Goal: Check status: Check status

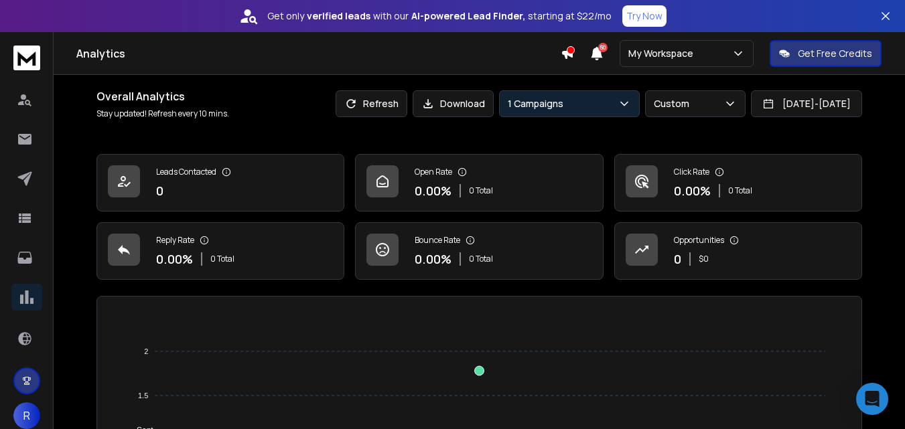
click at [621, 104] on icon at bounding box center [624, 103] width 7 height 3
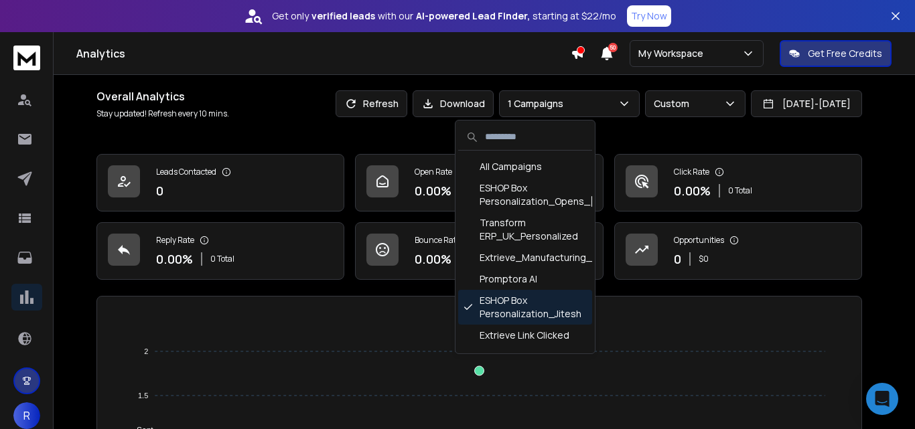
click at [466, 310] on polyline at bounding box center [468, 307] width 7 height 5
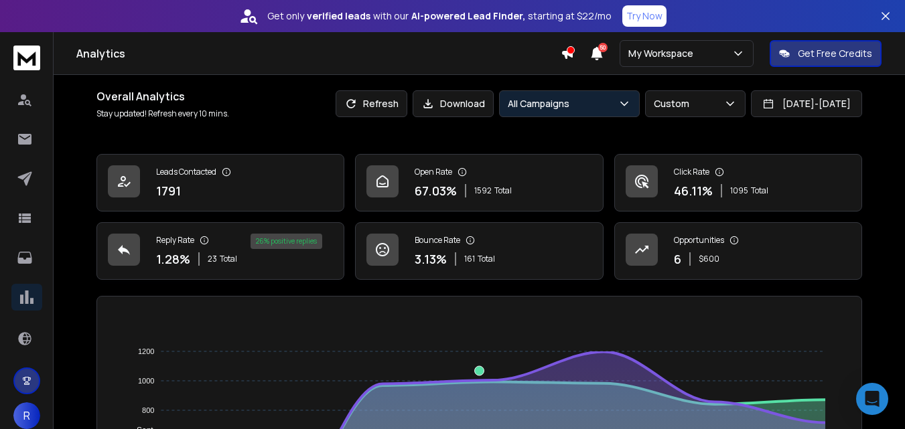
click at [618, 102] on icon at bounding box center [624, 103] width 13 height 13
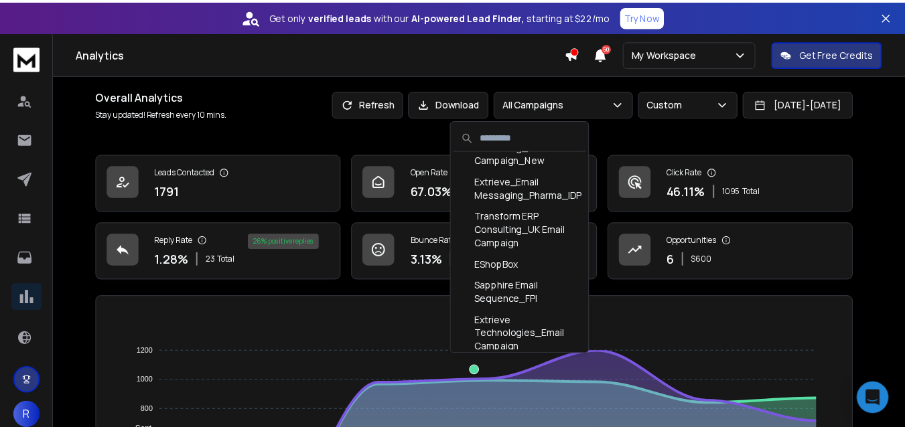
scroll to position [335, 0]
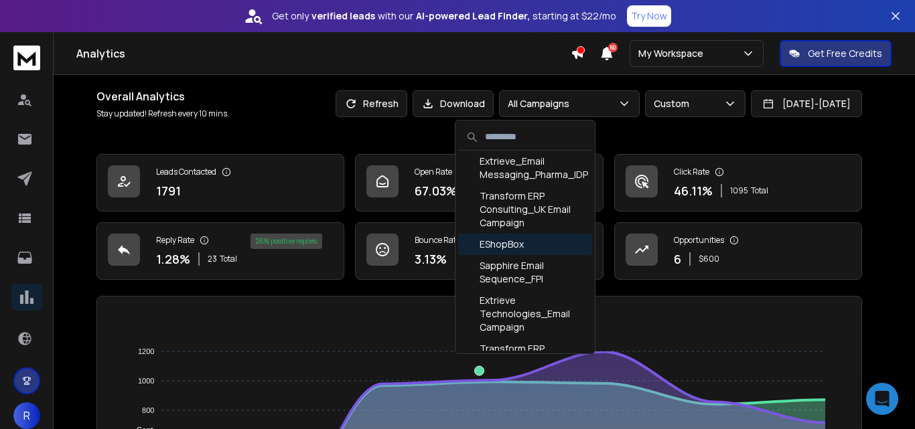
click at [510, 255] on div "EShopBox" at bounding box center [525, 244] width 134 height 21
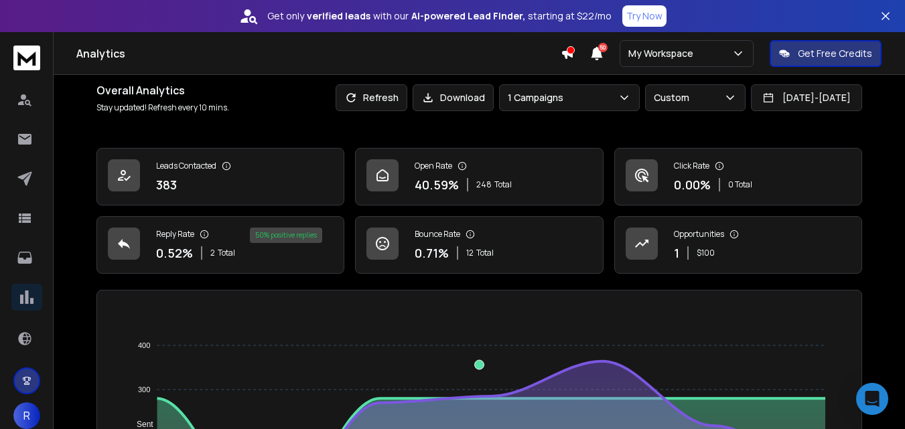
scroll to position [0, 0]
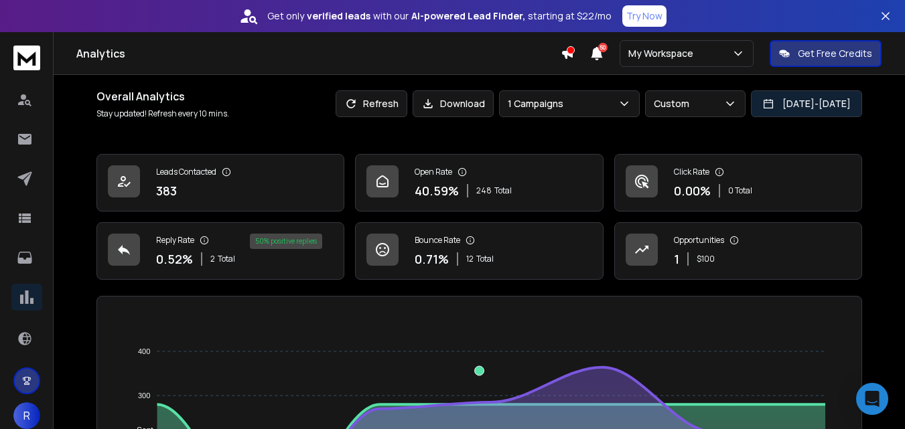
click at [813, 107] on button "[DATE] - [DATE]" at bounding box center [806, 103] width 111 height 27
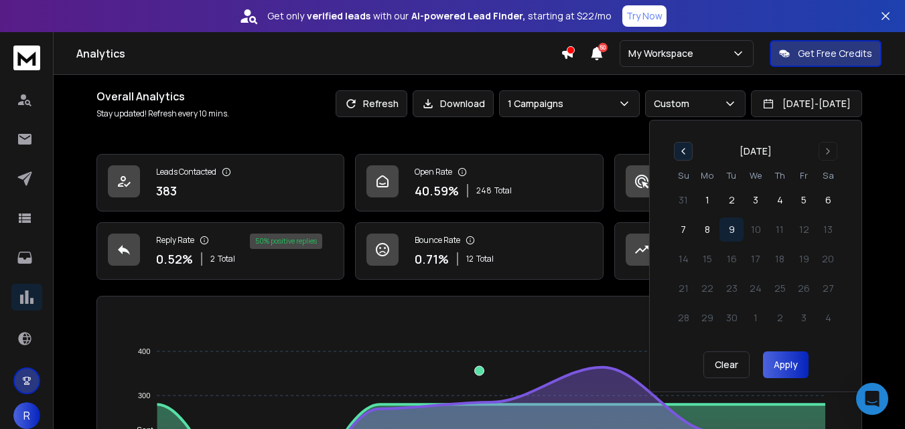
click at [686, 153] on icon "Go to previous month" at bounding box center [683, 151] width 11 height 11
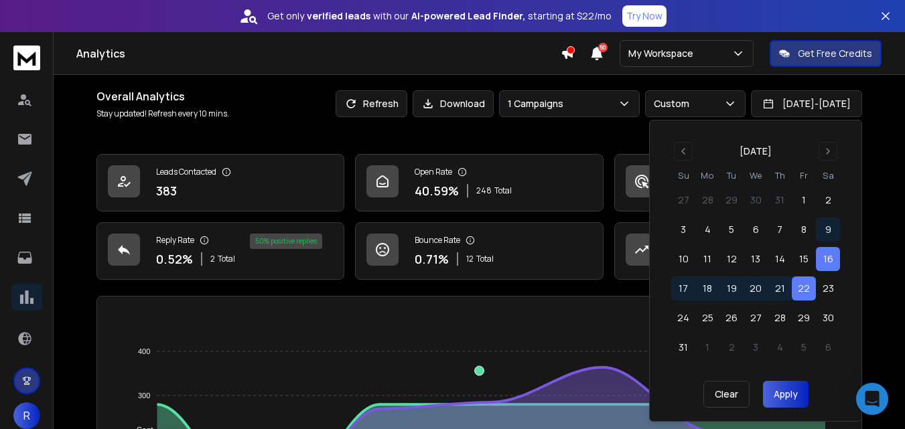
click at [825, 228] on button "9" at bounding box center [828, 230] width 24 height 24
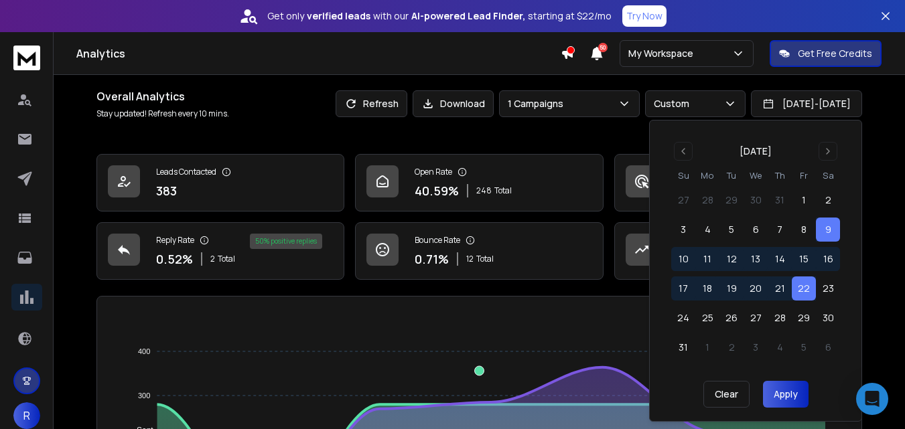
click at [829, 230] on button "9" at bounding box center [828, 230] width 24 height 24
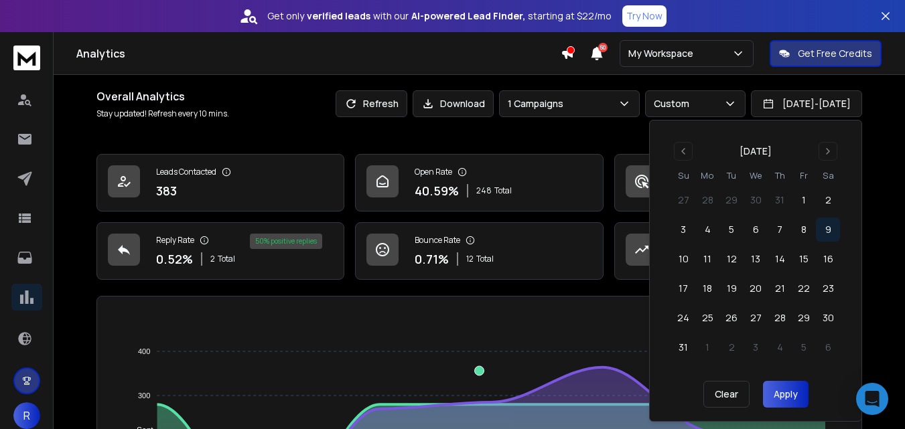
click at [829, 230] on button "9" at bounding box center [828, 230] width 24 height 24
click at [807, 260] on button "15" at bounding box center [804, 259] width 24 height 24
click at [784, 393] on button "Apply" at bounding box center [786, 394] width 46 height 27
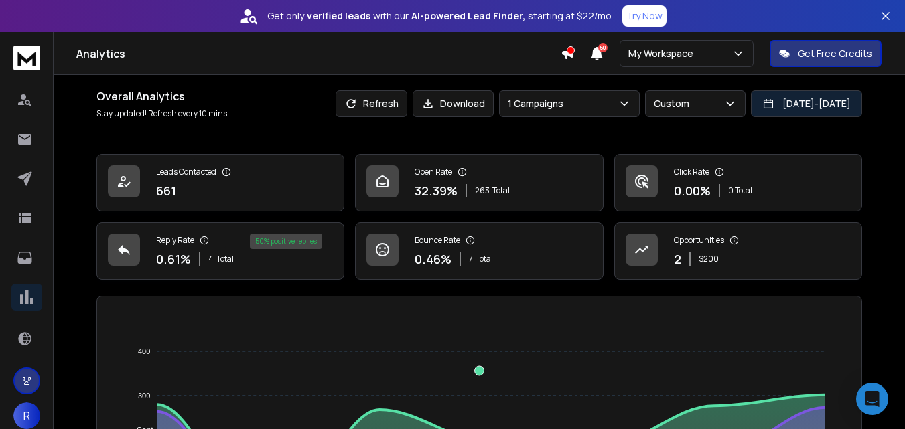
click at [785, 105] on button "[DATE] - [DATE]" at bounding box center [806, 103] width 111 height 27
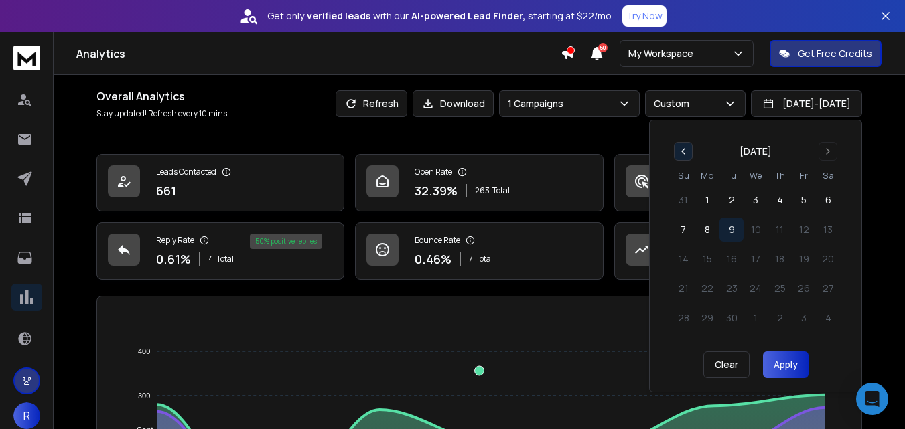
click at [685, 151] on icon "Go to previous month" at bounding box center [683, 151] width 11 height 11
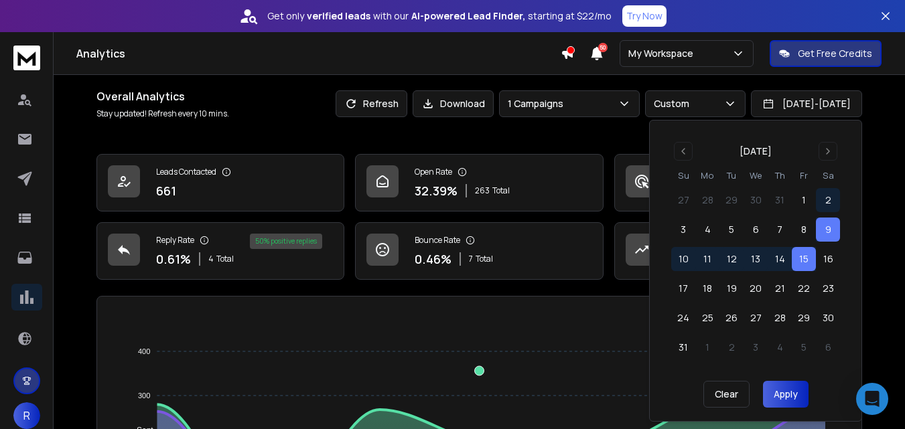
click at [827, 197] on button "2" at bounding box center [828, 200] width 24 height 24
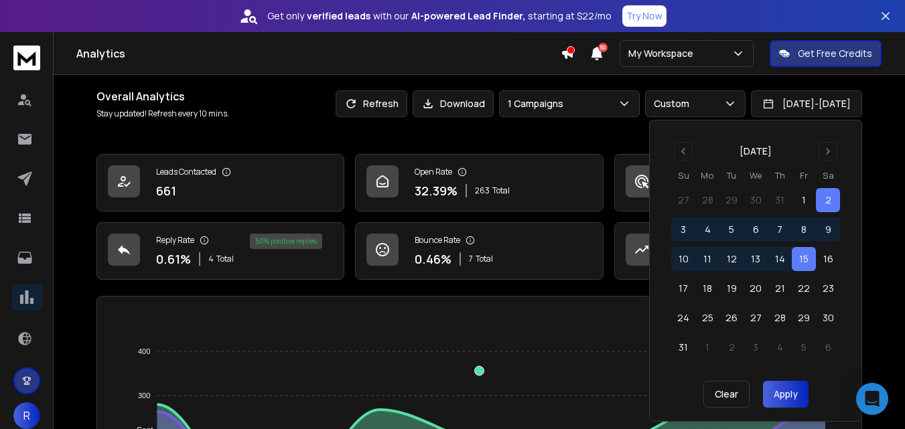
click at [827, 197] on button "2" at bounding box center [828, 200] width 24 height 24
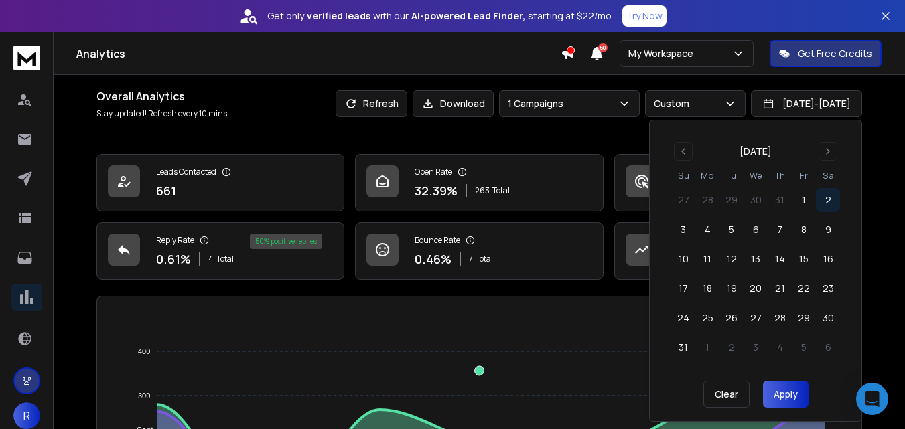
click at [827, 198] on button "2" at bounding box center [828, 200] width 24 height 24
click at [805, 230] on button "8" at bounding box center [804, 230] width 24 height 24
click at [776, 397] on button "Apply" at bounding box center [786, 394] width 46 height 27
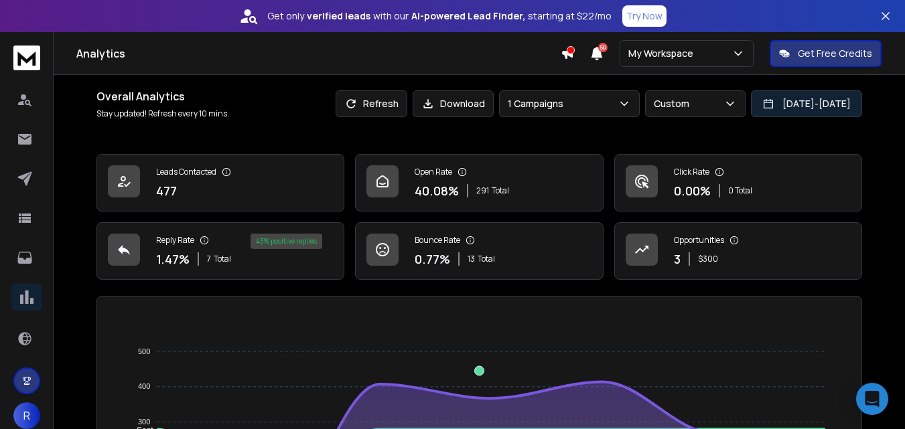
click at [766, 100] on button "[DATE] - [DATE]" at bounding box center [806, 103] width 111 height 27
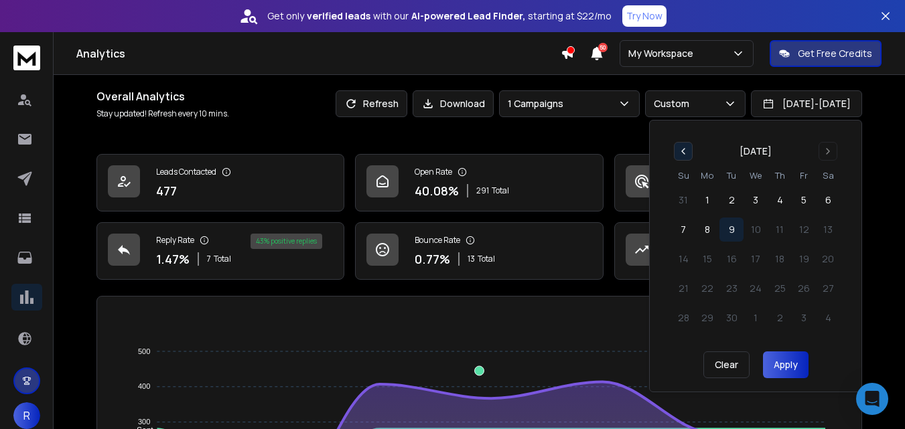
click at [680, 151] on icon "Go to previous month" at bounding box center [683, 151] width 11 height 11
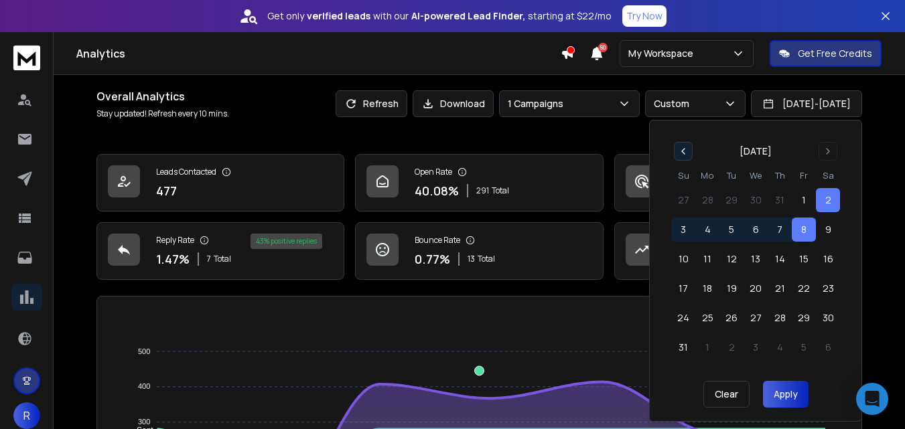
click at [680, 151] on icon "Go to previous month" at bounding box center [683, 151] width 11 height 11
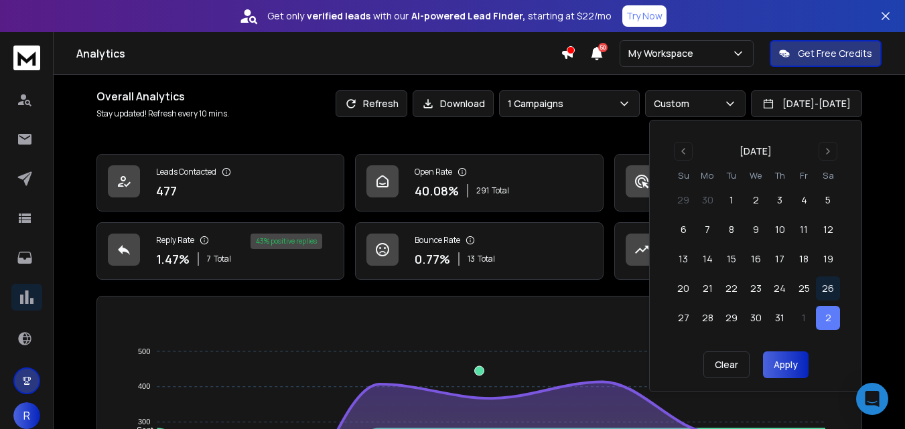
click at [829, 288] on button "26" at bounding box center [828, 289] width 24 height 24
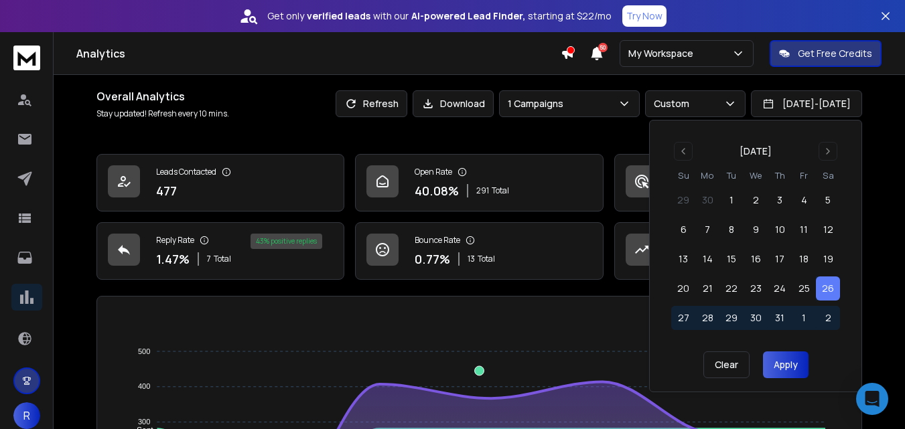
click at [829, 288] on button "26" at bounding box center [828, 289] width 24 height 24
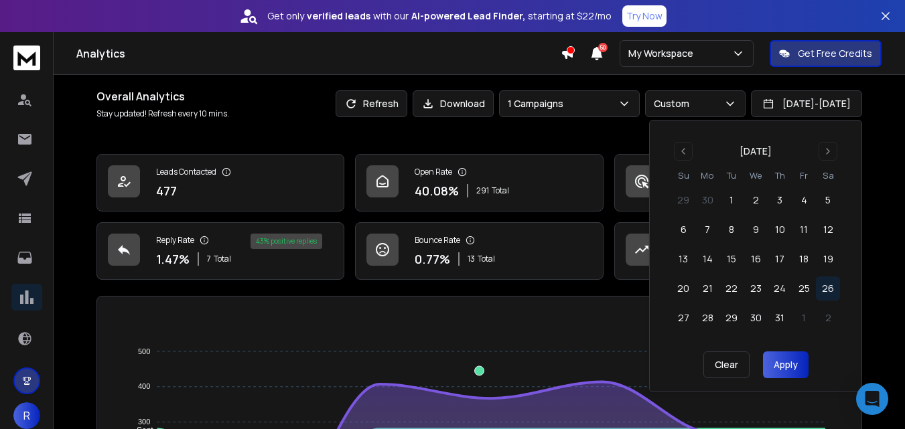
click at [828, 288] on button "26" at bounding box center [828, 289] width 24 height 24
click at [800, 317] on button "1" at bounding box center [804, 318] width 24 height 24
click at [788, 364] on button "Apply" at bounding box center [786, 365] width 46 height 27
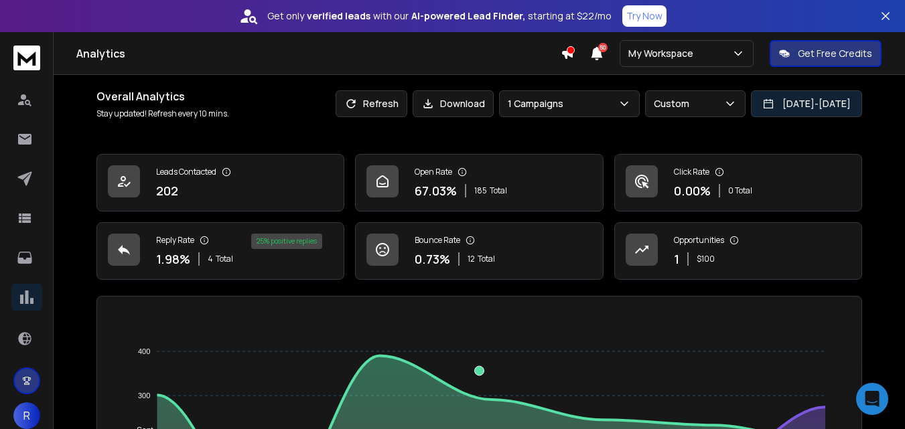
click at [831, 102] on button "[DATE] - [DATE]" at bounding box center [806, 103] width 111 height 27
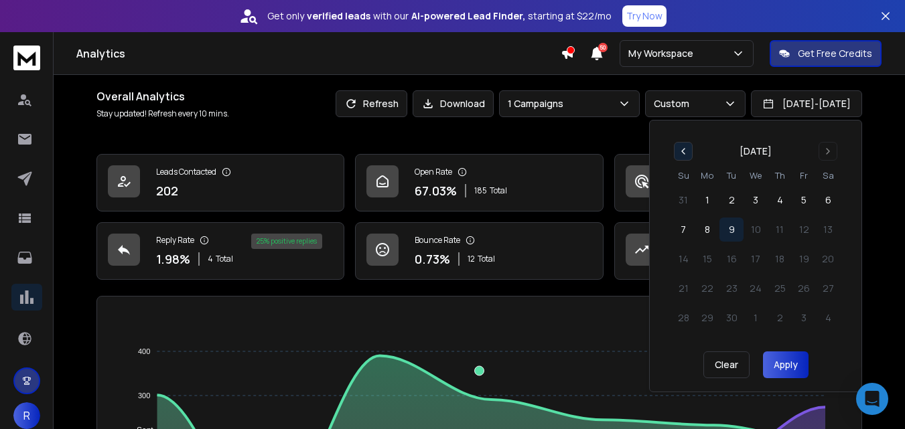
click at [682, 150] on icon "Go to previous month" at bounding box center [683, 151] width 11 height 11
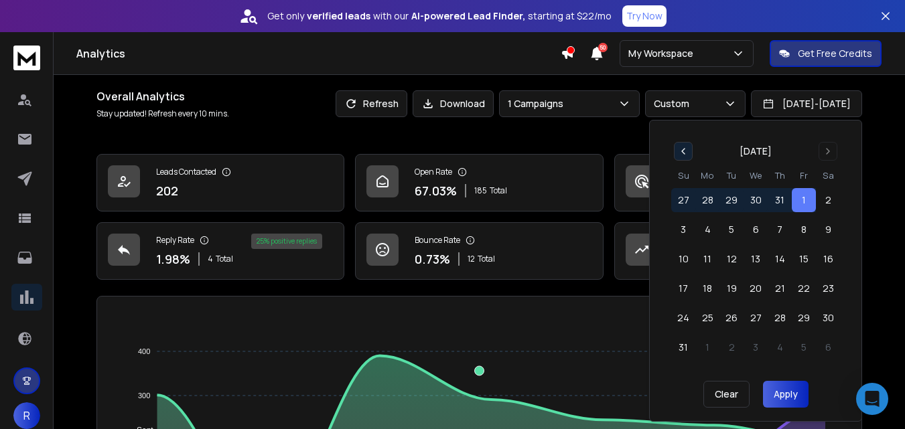
click at [682, 150] on icon "Go to previous month" at bounding box center [683, 151] width 11 height 11
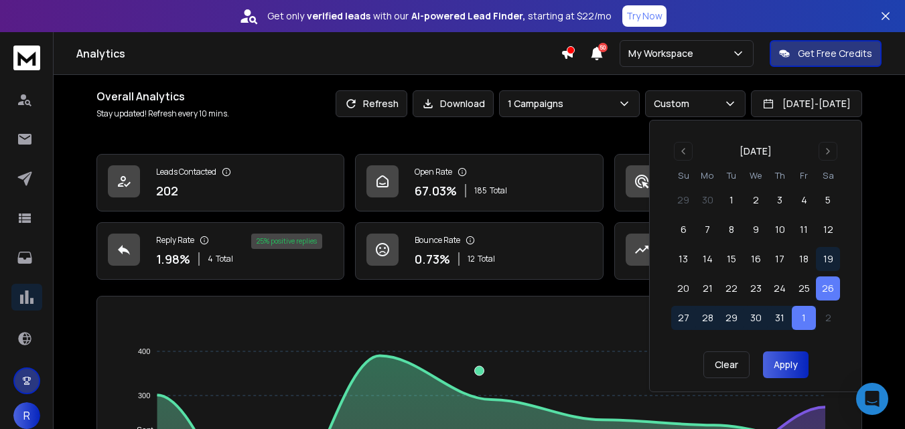
click at [827, 256] on button "19" at bounding box center [828, 259] width 24 height 24
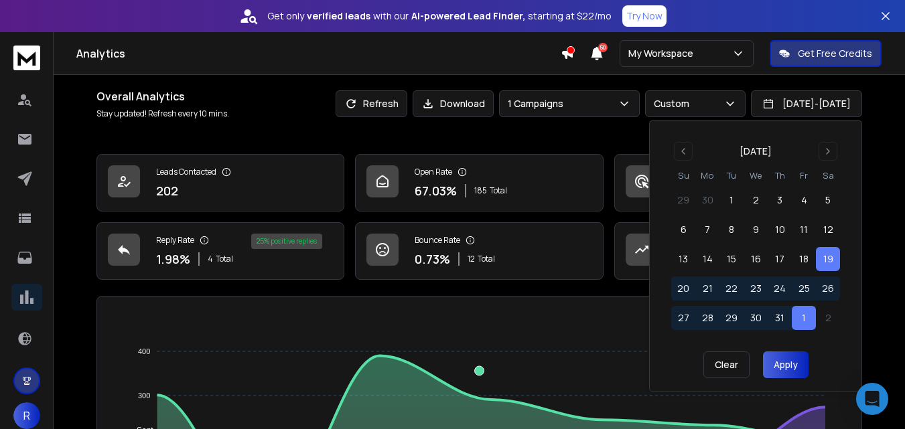
click at [827, 256] on button "19" at bounding box center [828, 259] width 24 height 24
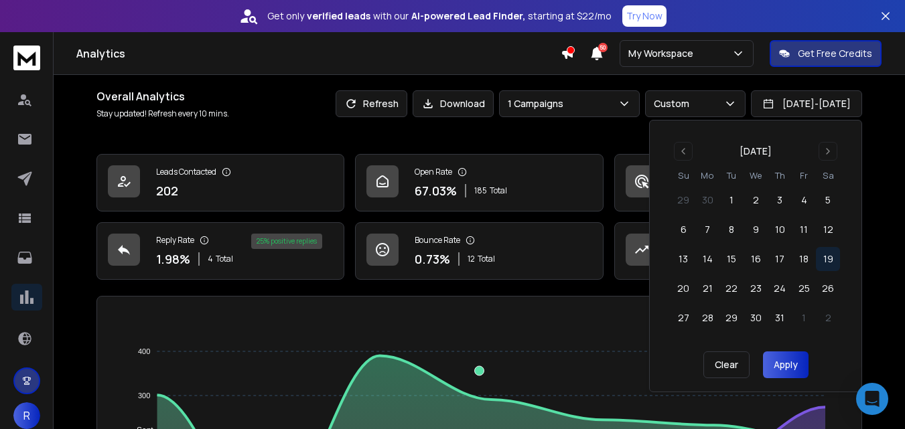
click at [827, 256] on button "19" at bounding box center [828, 259] width 24 height 24
click at [801, 288] on button "25" at bounding box center [804, 289] width 24 height 24
click at [782, 362] on button "Apply" at bounding box center [786, 365] width 46 height 27
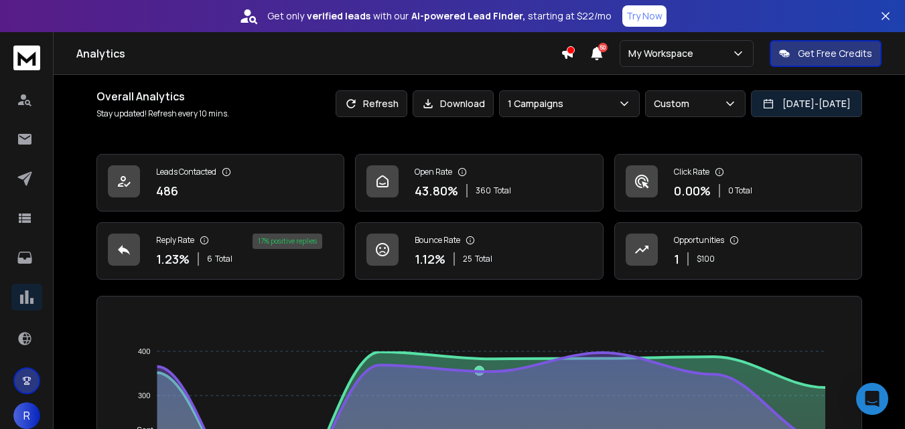
click at [786, 112] on button "[DATE] - [DATE]" at bounding box center [806, 103] width 111 height 27
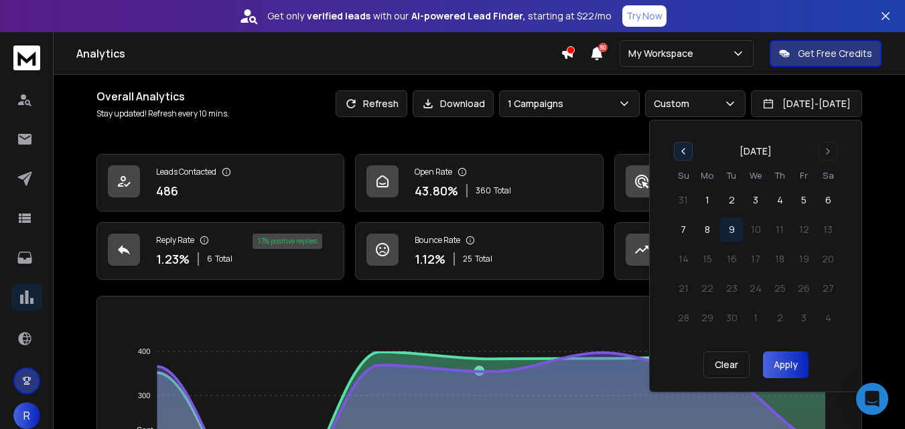
click at [682, 145] on button "Go to previous month" at bounding box center [683, 151] width 19 height 19
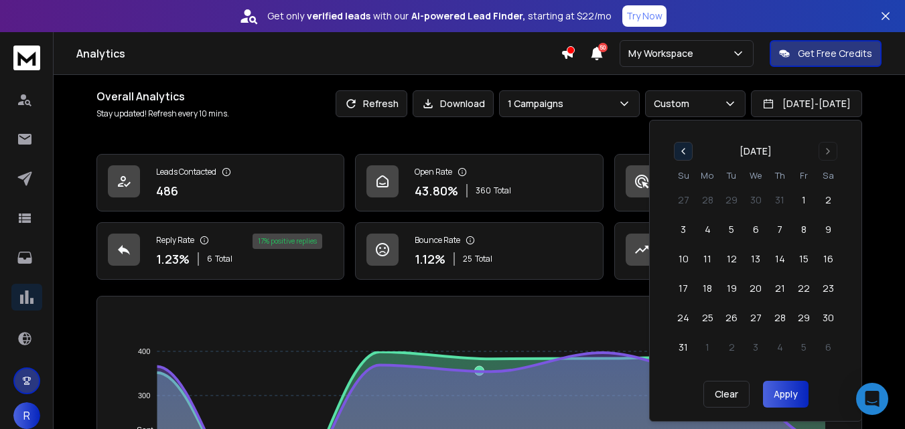
click at [682, 145] on button "Go to previous month" at bounding box center [683, 151] width 19 height 19
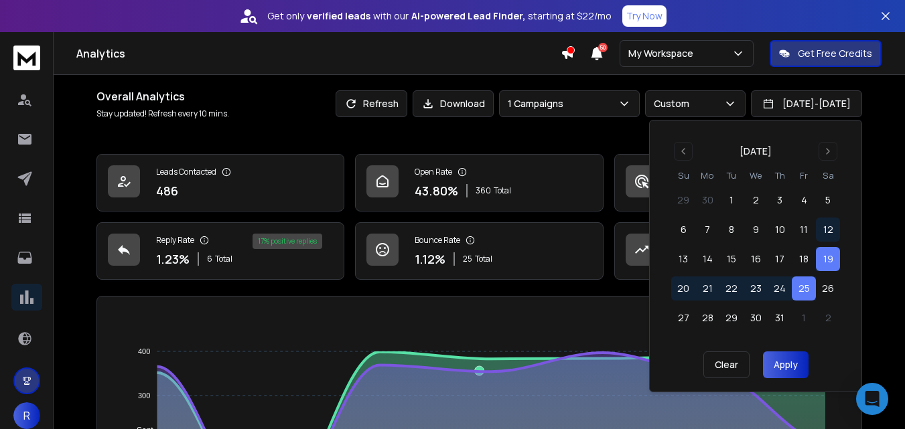
click at [825, 227] on button "12" at bounding box center [828, 230] width 24 height 24
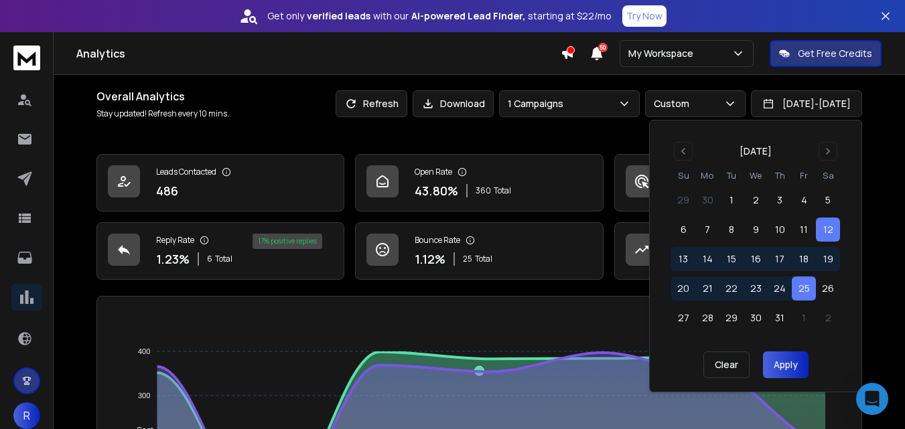
click at [806, 258] on button "18" at bounding box center [804, 259] width 24 height 24
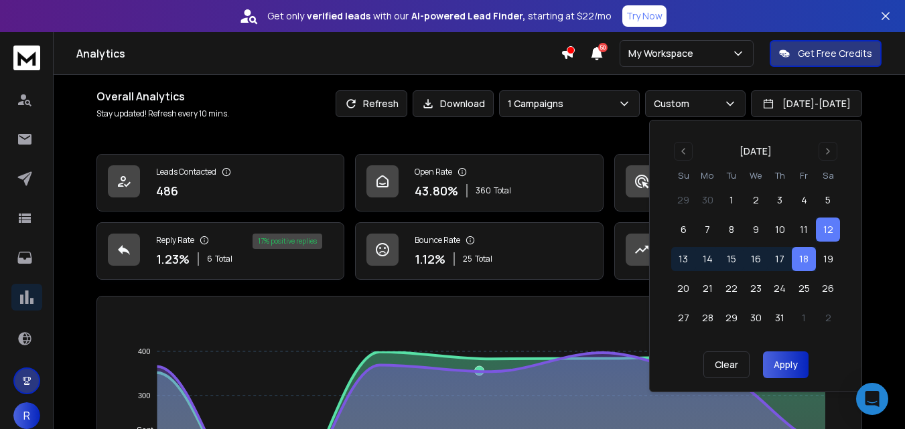
click at [786, 362] on button "Apply" at bounding box center [786, 365] width 46 height 27
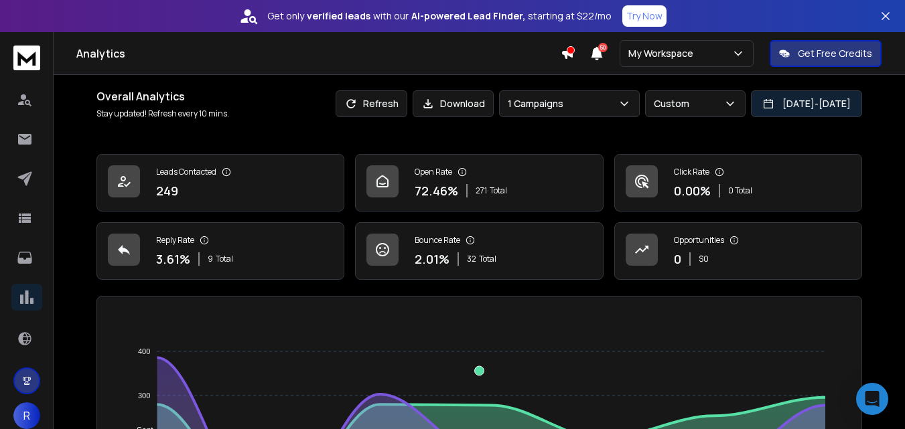
click at [774, 98] on button "[DATE] - [DATE]" at bounding box center [806, 103] width 111 height 27
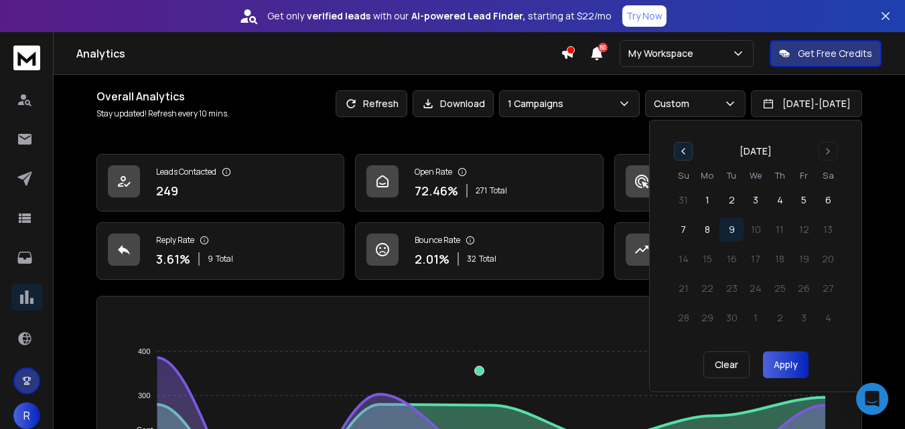
click at [683, 147] on icon "Go to previous month" at bounding box center [683, 151] width 11 height 11
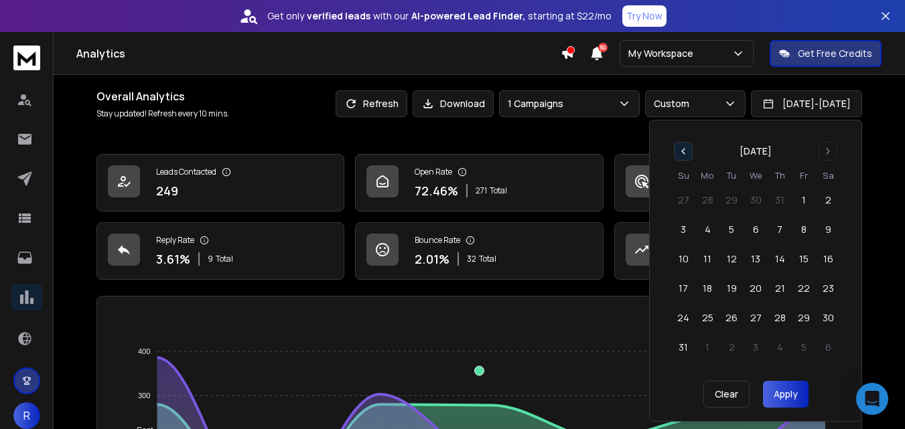
click at [684, 151] on icon "Go to previous month" at bounding box center [683, 151] width 11 height 11
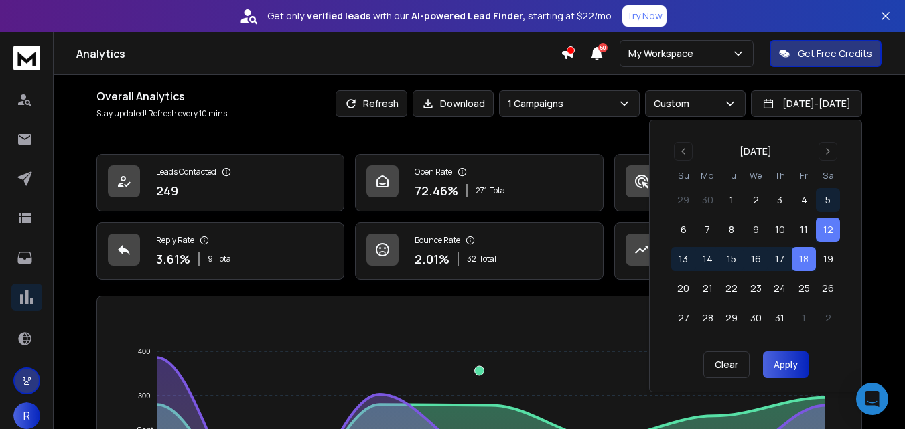
click at [828, 198] on button "5" at bounding box center [828, 200] width 24 height 24
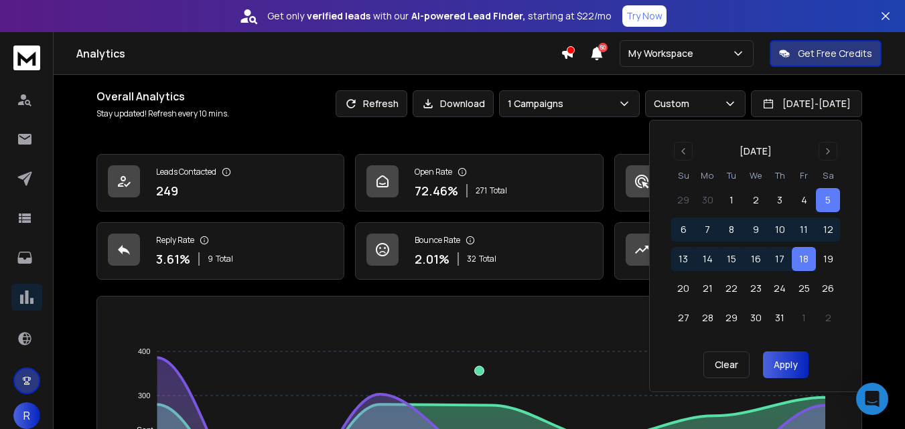
click at [804, 227] on button "11" at bounding box center [804, 230] width 24 height 24
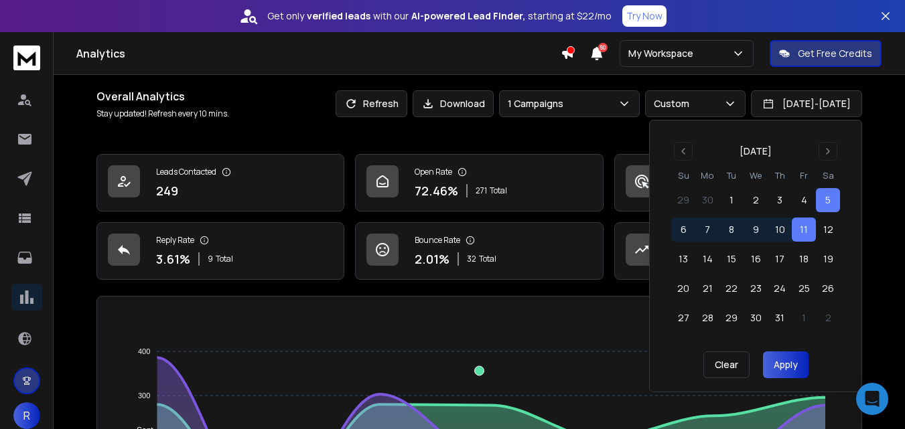
click at [782, 364] on button "Apply" at bounding box center [786, 365] width 46 height 27
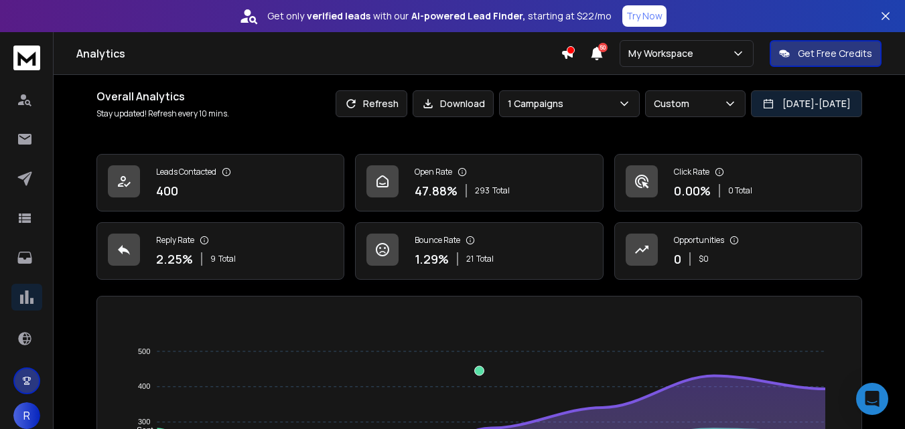
click at [782, 105] on button "[DATE] - [DATE]" at bounding box center [806, 103] width 111 height 27
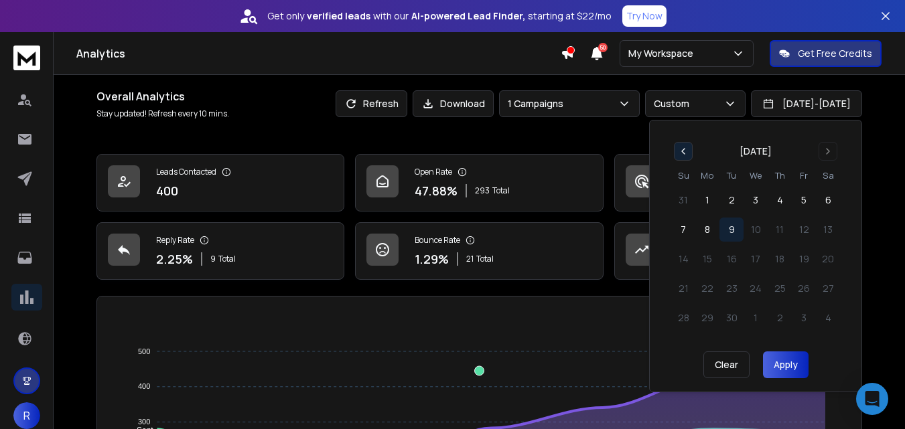
click at [680, 147] on icon "Go to previous month" at bounding box center [683, 151] width 11 height 11
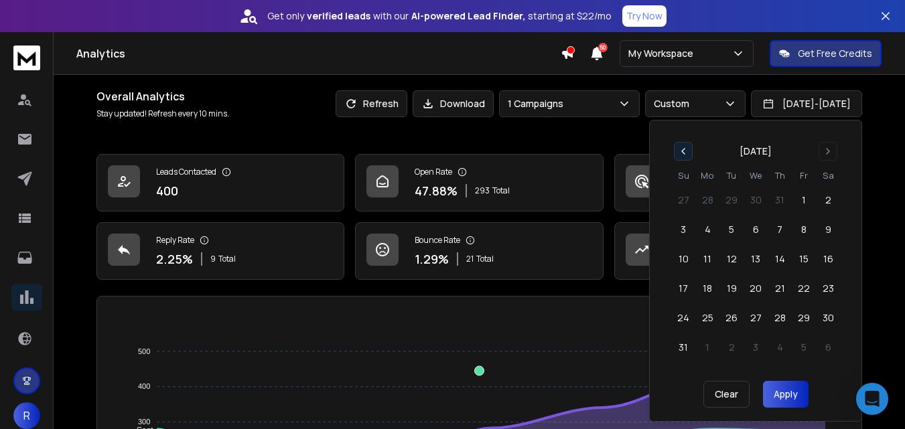
click at [680, 147] on icon "Go to previous month" at bounding box center [683, 151] width 11 height 11
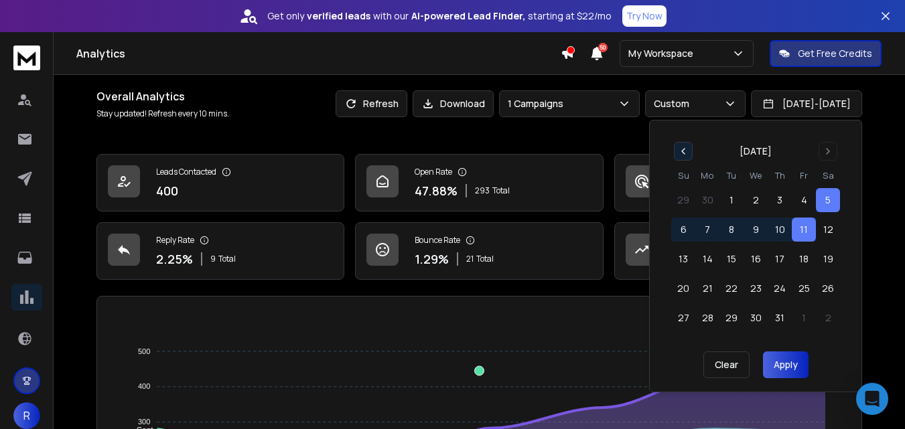
click at [680, 147] on icon "Go to previous month" at bounding box center [683, 151] width 11 height 11
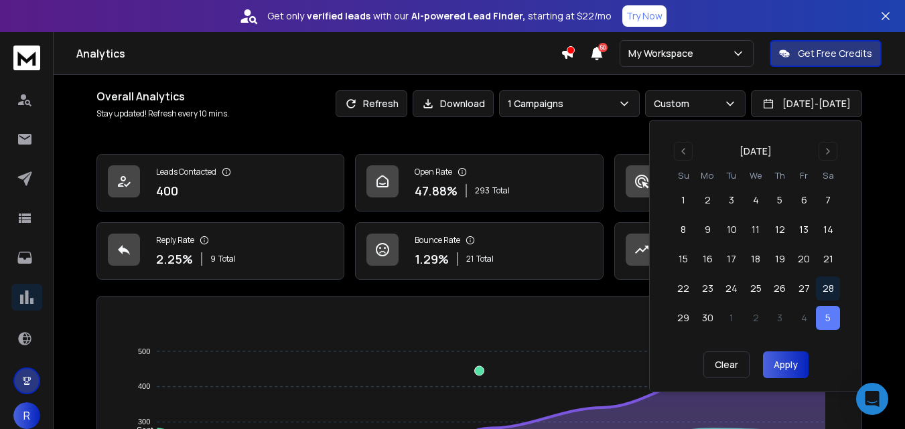
click at [827, 290] on button "28" at bounding box center [828, 289] width 24 height 24
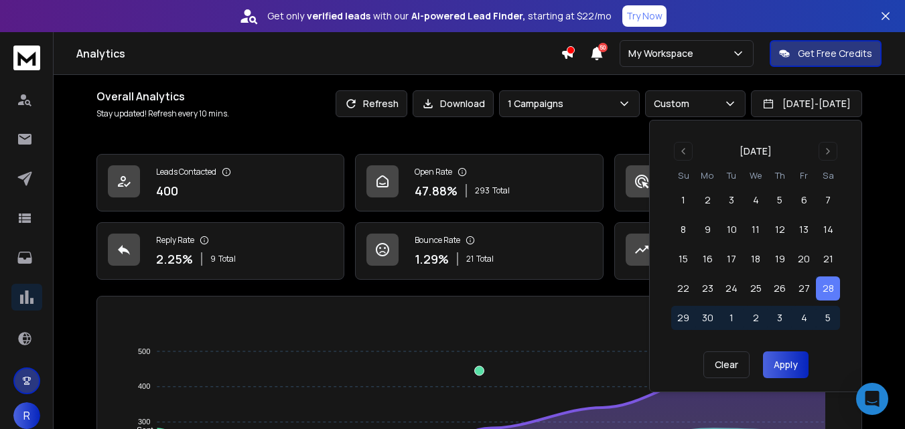
click at [806, 317] on button "4" at bounding box center [804, 318] width 24 height 24
click at [787, 368] on button "Apply" at bounding box center [786, 365] width 46 height 27
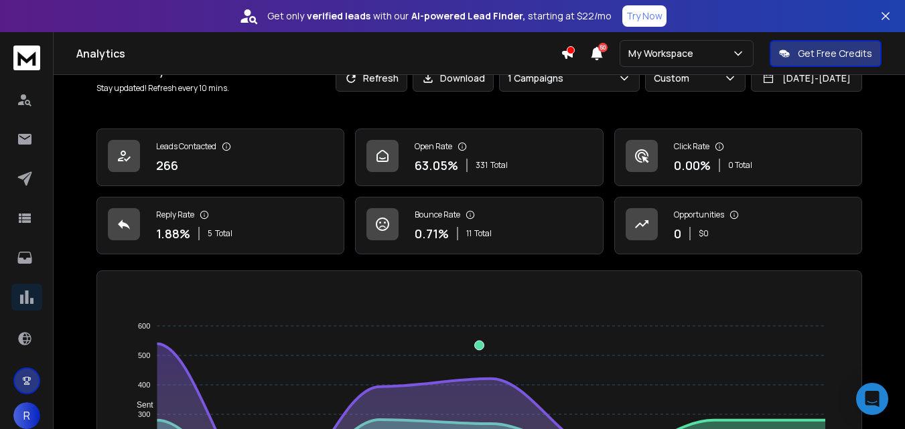
scroll to position [25, 0]
click at [25, 177] on icon at bounding box center [24, 178] width 14 height 14
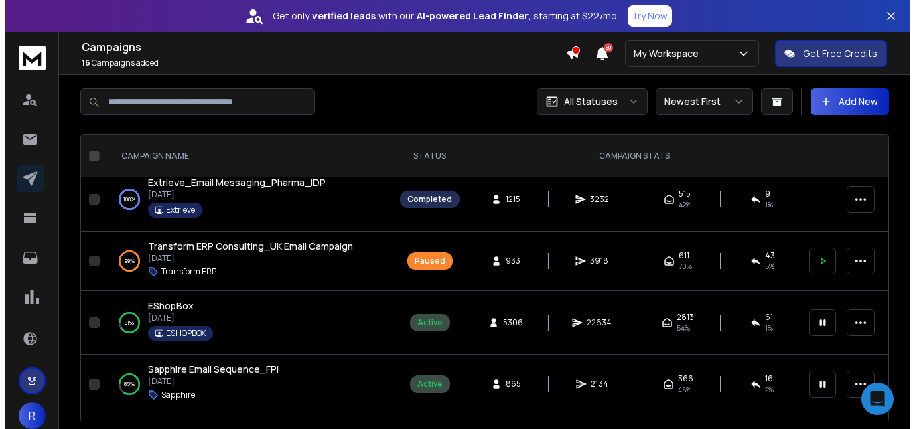
scroll to position [603, 0]
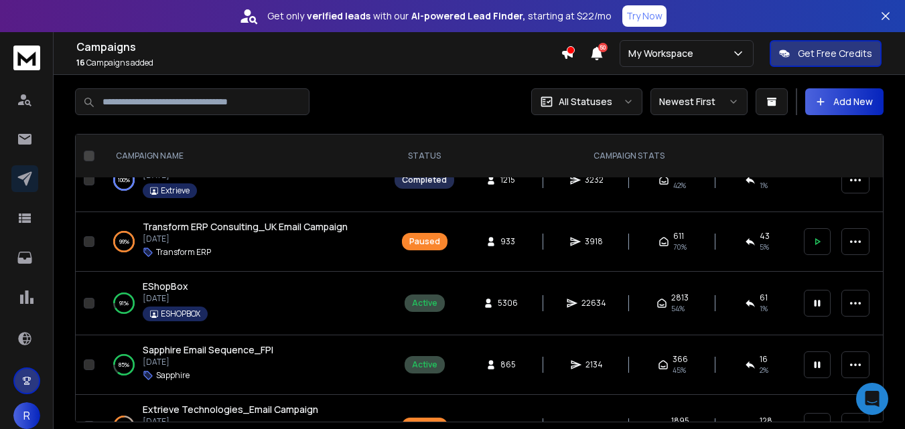
click at [172, 287] on span "EShopBox" at bounding box center [166, 286] width 46 height 13
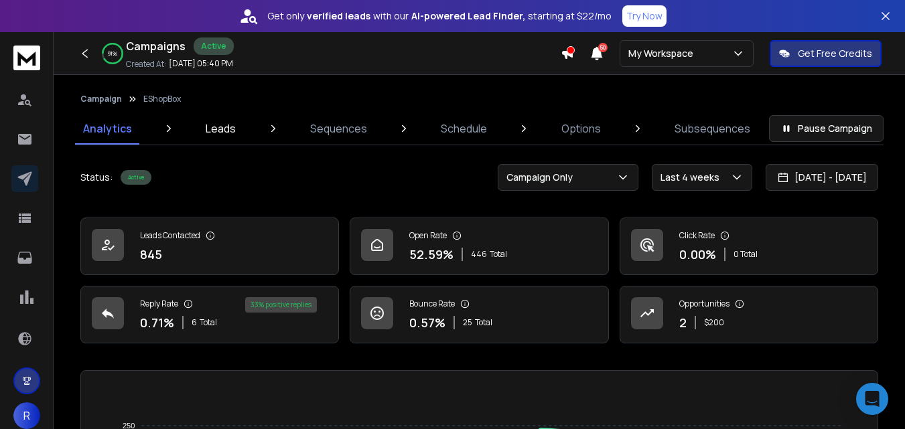
click at [214, 128] on p "Leads" at bounding box center [221, 129] width 30 height 16
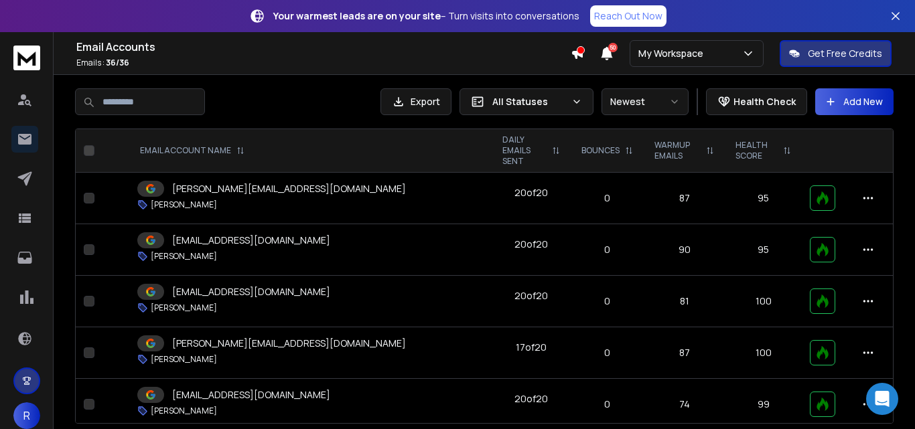
click at [22, 176] on icon at bounding box center [24, 178] width 14 height 14
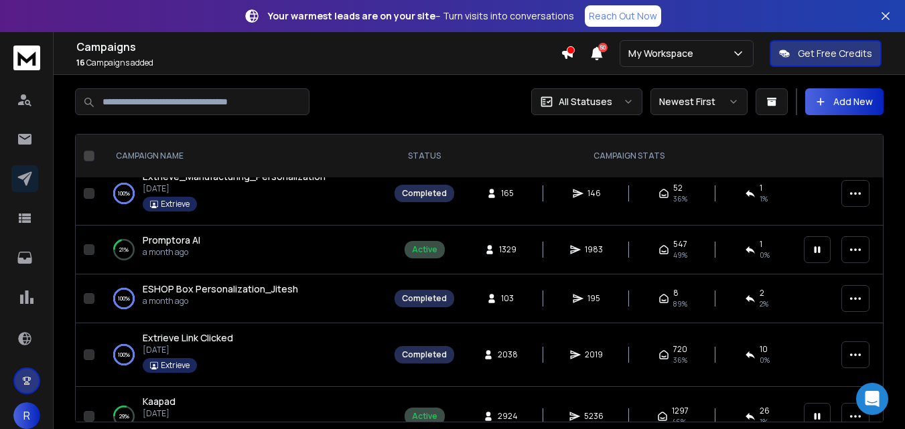
scroll to position [134, 0]
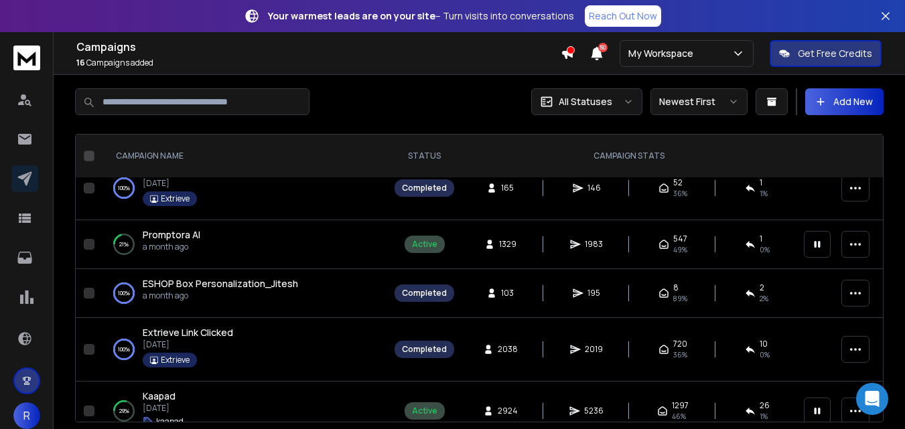
click at [206, 284] on span "ESHOP Box Personalization_Jitesh" at bounding box center [220, 283] width 155 height 13
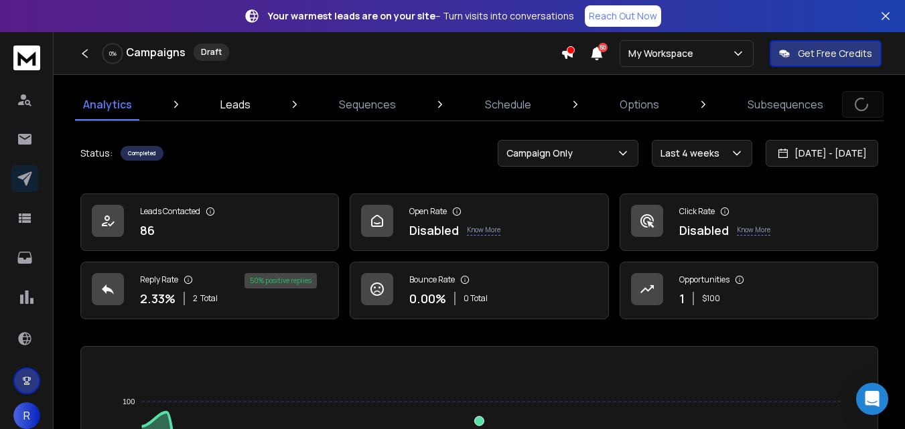
click at [237, 105] on p "Leads" at bounding box center [235, 104] width 30 height 16
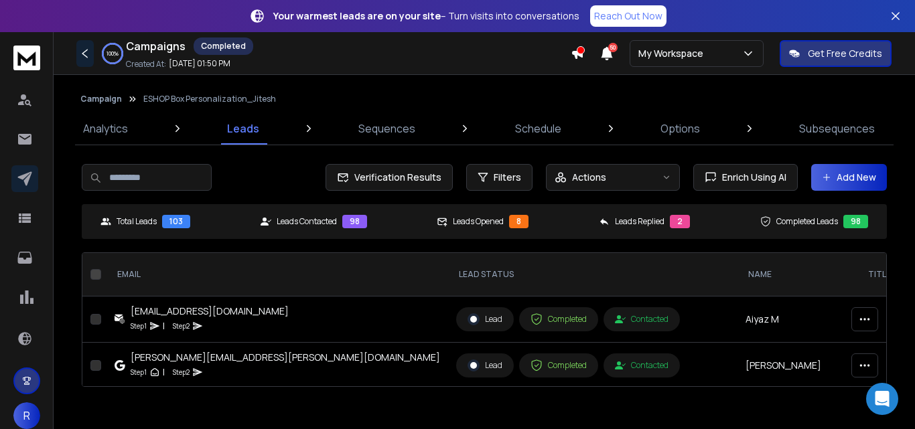
click at [84, 52] on icon at bounding box center [85, 54] width 12 height 12
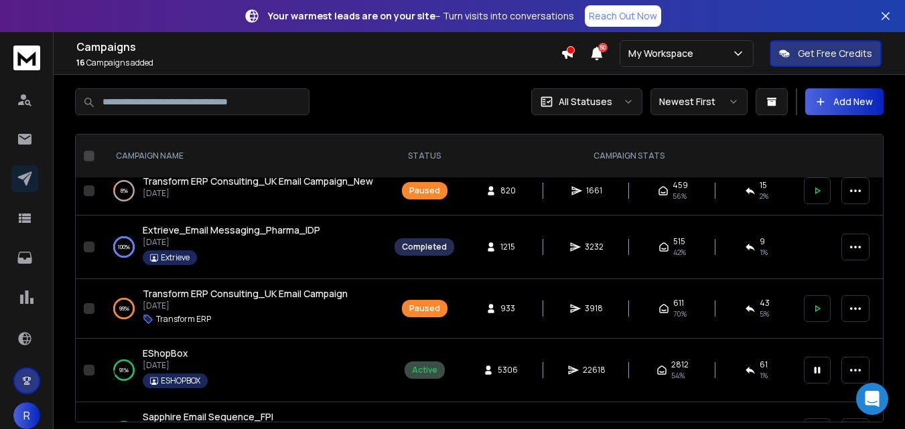
scroll to position [603, 0]
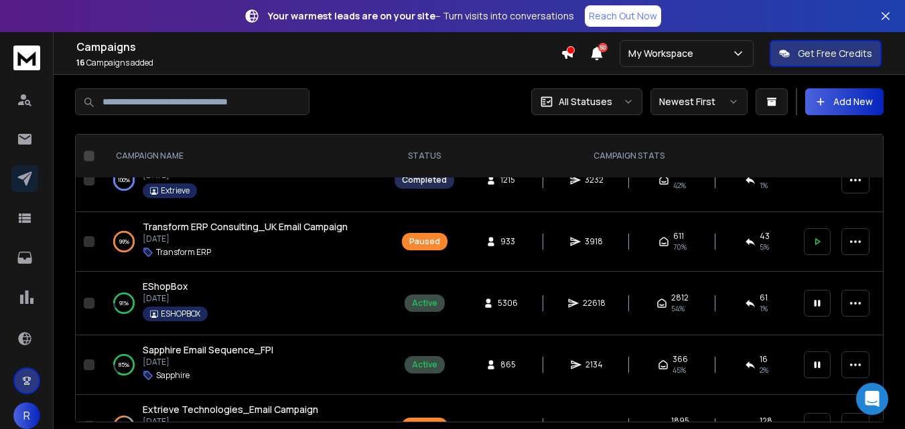
click at [169, 288] on span "EShopBox" at bounding box center [166, 286] width 46 height 13
